Goal: Task Accomplishment & Management: Manage account settings

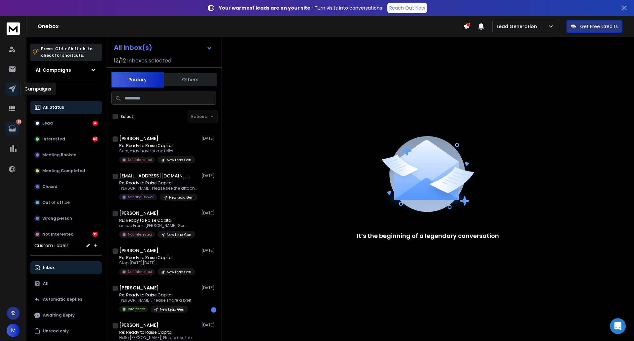
click at [13, 88] on icon at bounding box center [12, 89] width 8 height 8
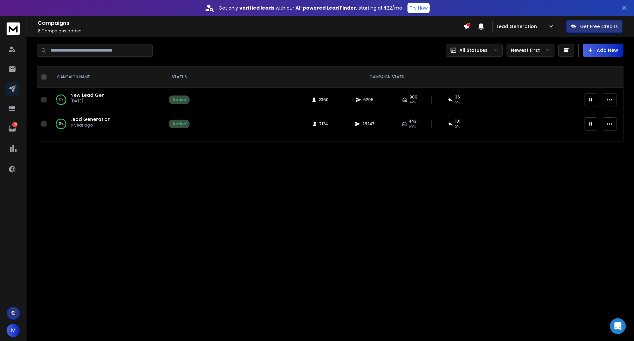
click at [128, 102] on div "87 % New Lead Gen [DATE]" at bounding box center [107, 100] width 102 height 16
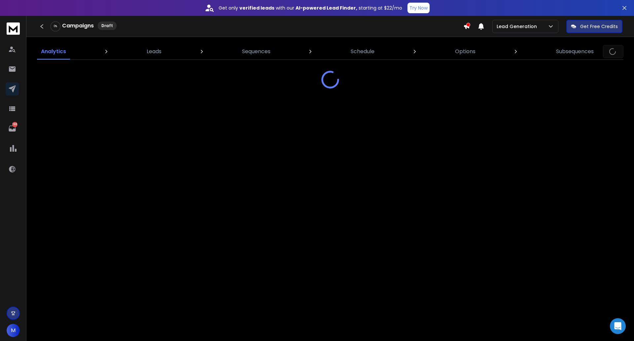
click at [626, 8] on icon at bounding box center [625, 8] width 6 height 6
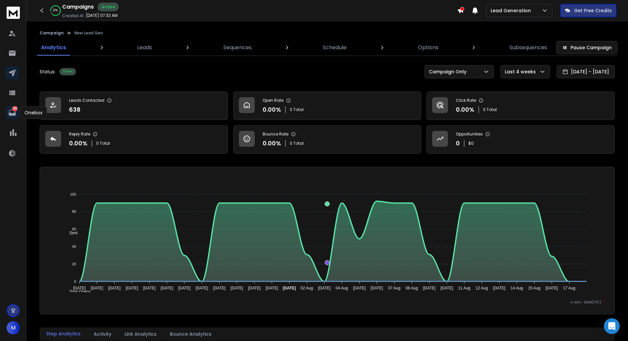
click at [16, 113] on icon at bounding box center [12, 113] width 8 height 8
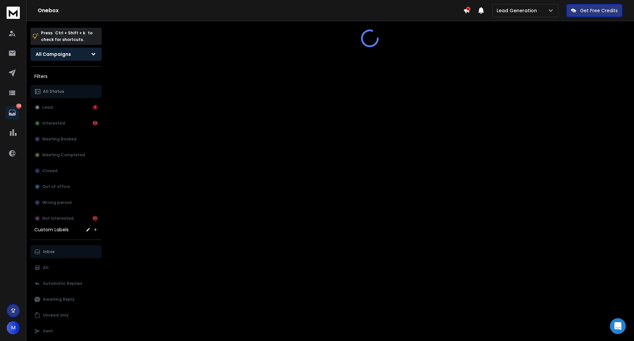
click at [73, 54] on button "All Campaigns" at bounding box center [65, 54] width 71 height 13
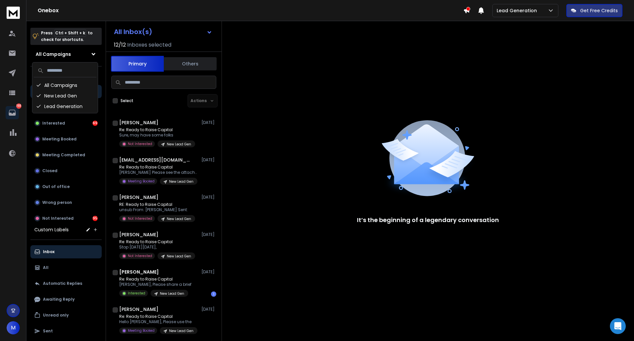
click at [274, 81] on div "It’s the beginning of a legendary conversation" at bounding box center [428, 166] width 412 height 290
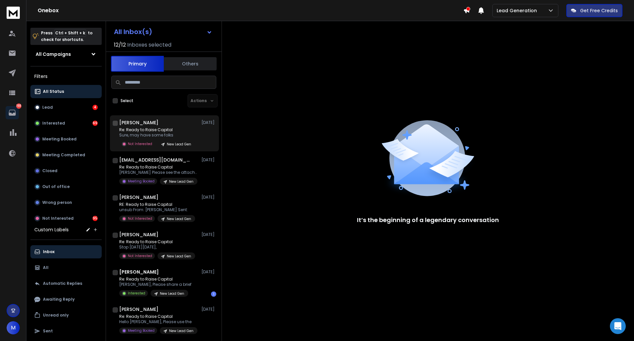
click at [153, 137] on p "Sure, may have some folks" at bounding box center [157, 134] width 76 height 5
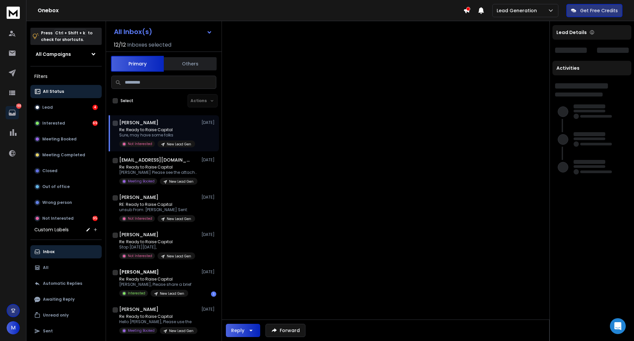
click at [156, 129] on p "Re: Ready to Raise Capital" at bounding box center [157, 129] width 76 height 5
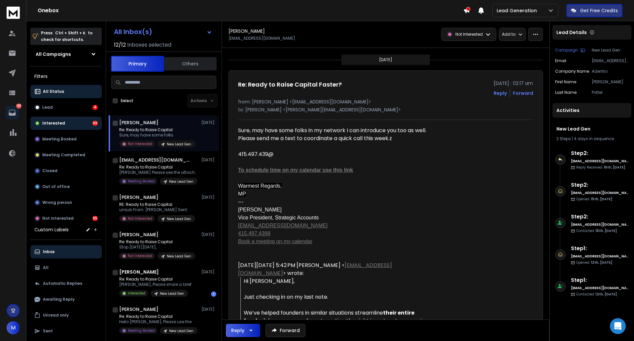
click at [58, 124] on p "Interested" at bounding box center [53, 123] width 23 height 5
